Goal: Task Accomplishment & Management: Use online tool/utility

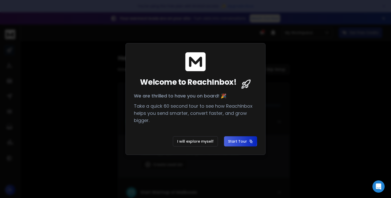
click at [235, 141] on span "Start Tour" at bounding box center [240, 140] width 25 height 5
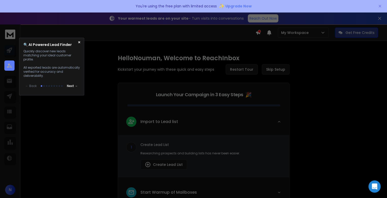
click at [79, 41] on button "×" at bounding box center [79, 42] width 3 height 5
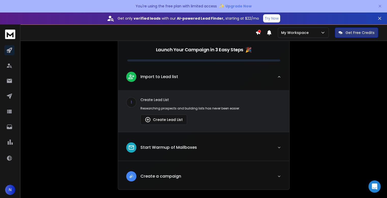
scroll to position [50, 0]
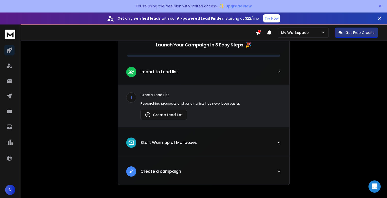
click at [380, 19] on icon at bounding box center [379, 18] width 3 height 3
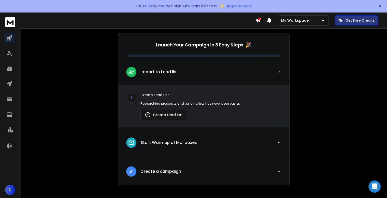
click at [380, 5] on icon "Close notification" at bounding box center [380, 6] width 4 height 4
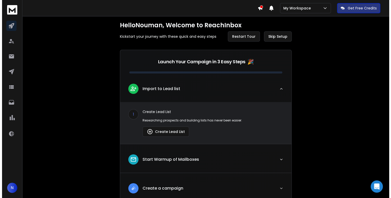
scroll to position [0, 0]
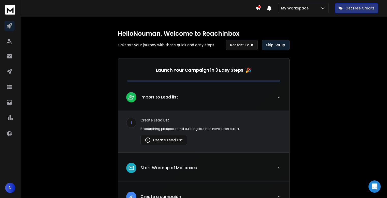
click at [278, 43] on span "Skip Setup" at bounding box center [275, 44] width 19 height 5
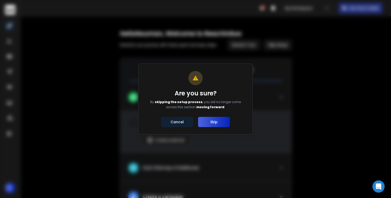
click at [212, 120] on button "Skip" at bounding box center [214, 122] width 32 height 10
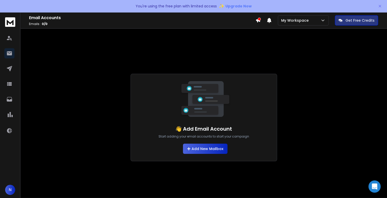
click at [353, 21] on p "Get Free Credits" at bounding box center [360, 20] width 29 height 5
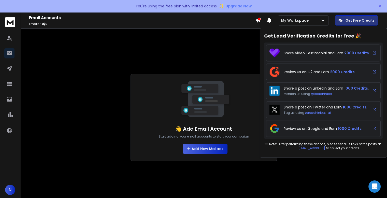
click at [133, 59] on div "👋 Add Email Account Start adding your email accounts to start your campaign Add…" at bounding box center [204, 117] width 351 height 167
